Goal: Check status

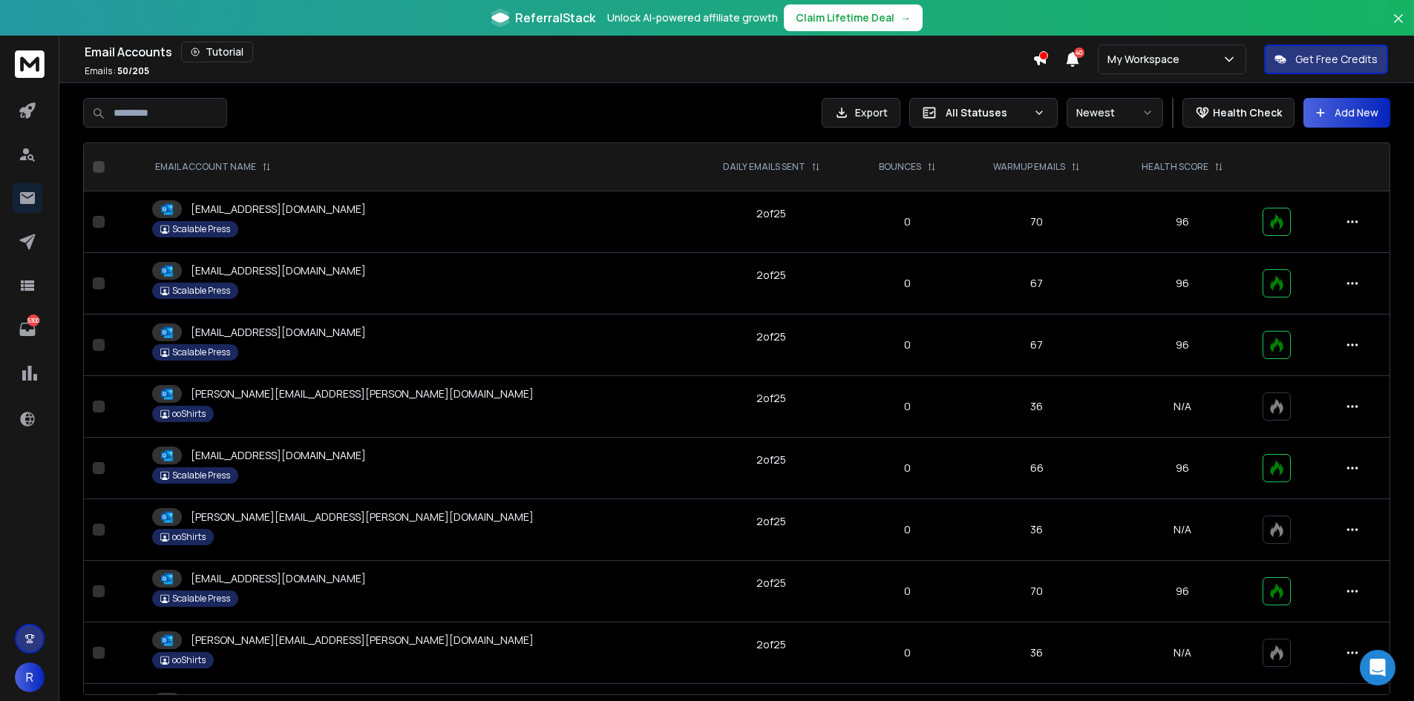
drag, startPoint x: 647, startPoint y: 125, endPoint x: 643, endPoint y: 119, distance: 7.6
click at [643, 111] on div at bounding box center [448, 113] width 730 height 30
click at [42, 238] on div at bounding box center [30, 244] width 34 height 35
click at [27, 246] on icon at bounding box center [28, 242] width 18 height 18
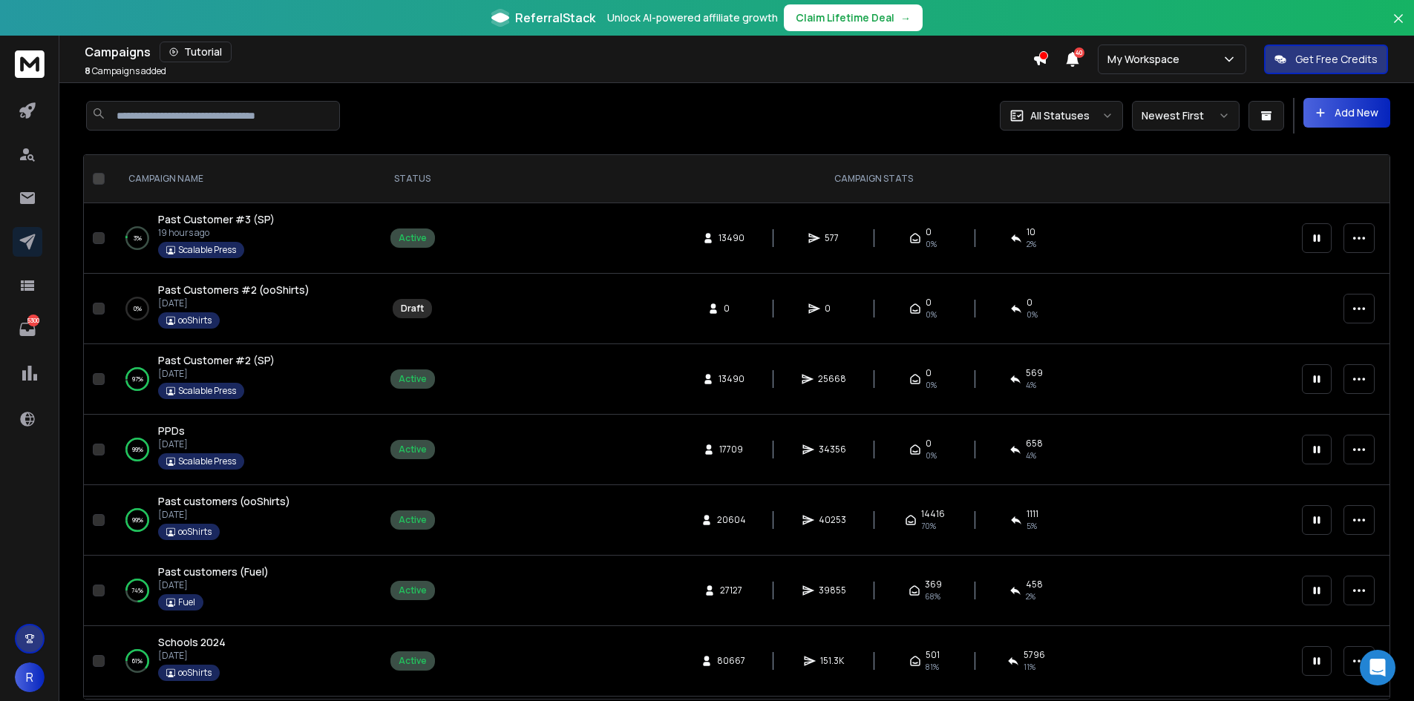
scroll to position [79, 0]
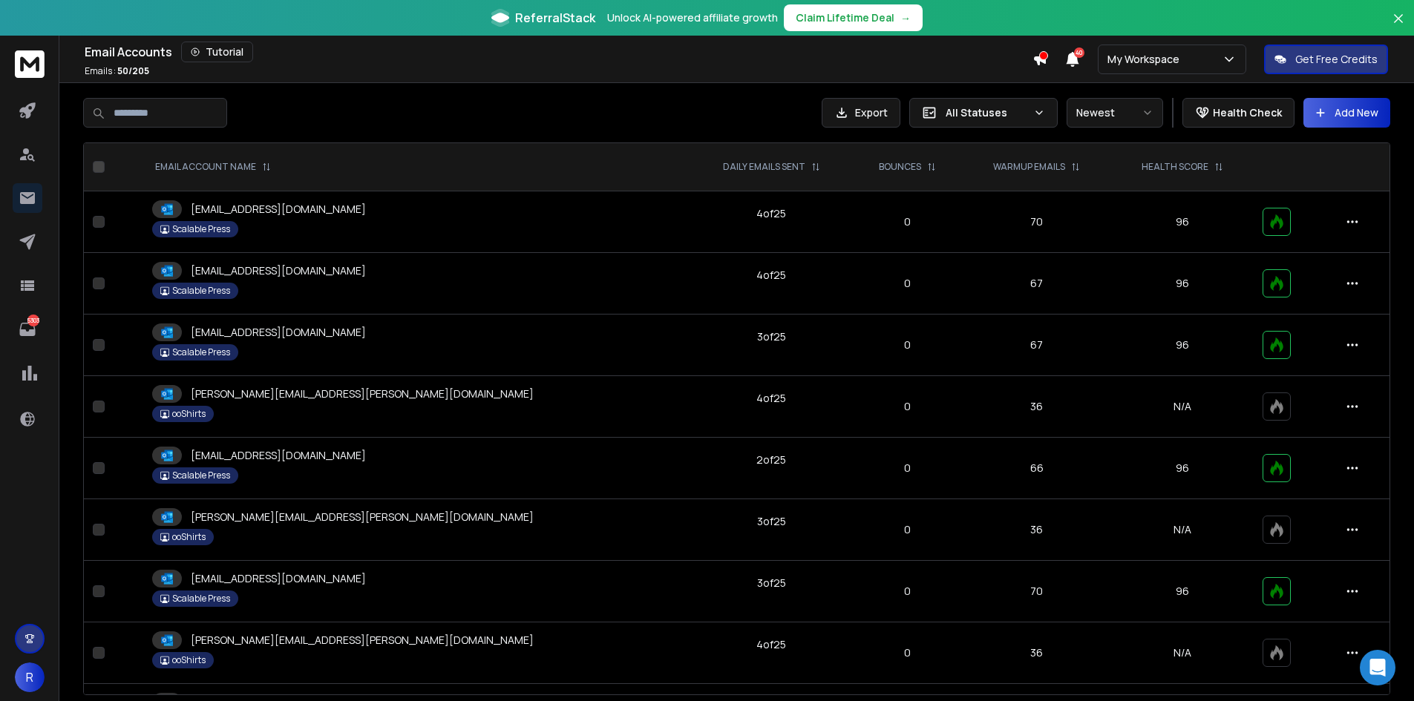
click at [589, 120] on div at bounding box center [448, 113] width 730 height 30
